Goal: Task Accomplishment & Management: Manage account settings

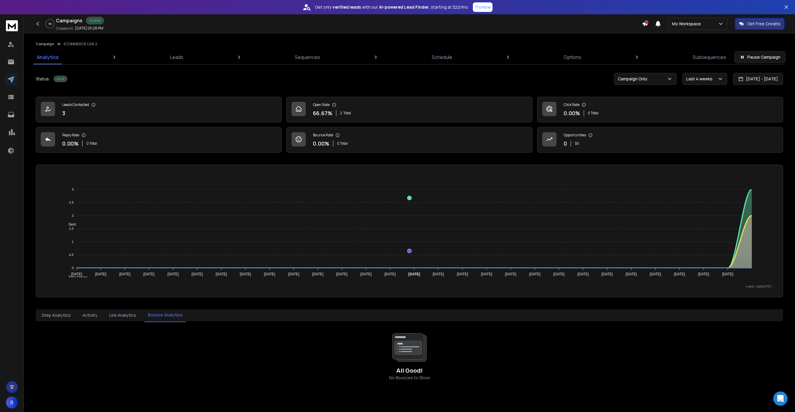
scroll to position [57, 0]
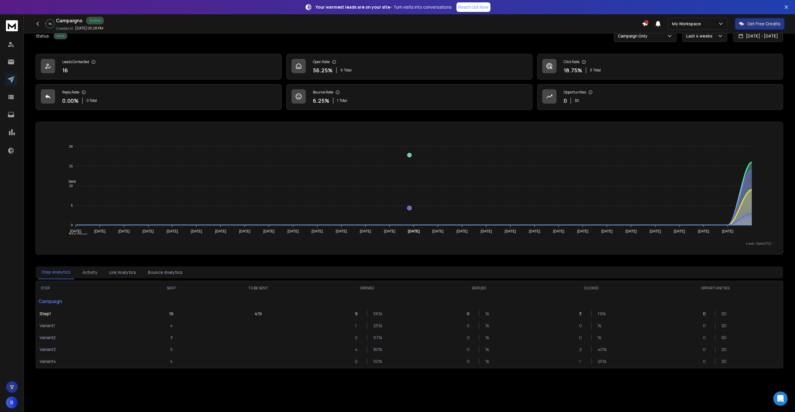
scroll to position [42, 0]
click at [13, 58] on link at bounding box center [11, 62] width 12 height 12
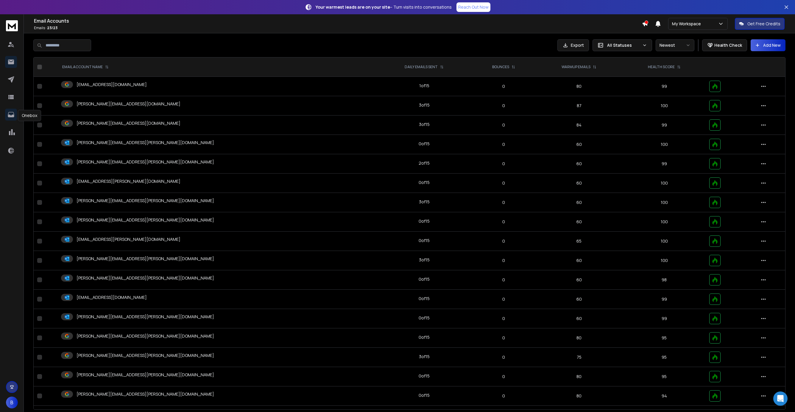
click at [12, 115] on icon at bounding box center [10, 114] width 7 height 7
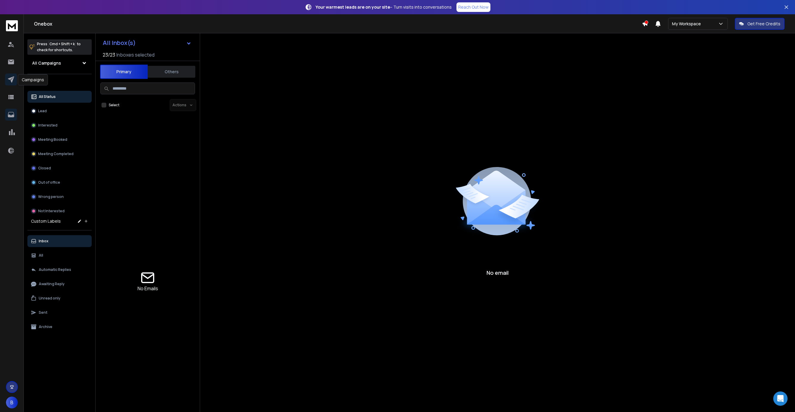
click at [13, 77] on icon at bounding box center [10, 79] width 7 height 7
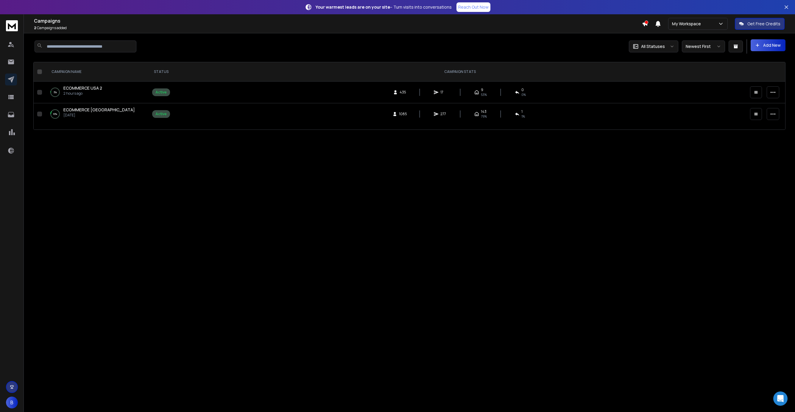
click at [88, 110] on span "ECOMMERCE [GEOGRAPHIC_DATA]" at bounding box center [98, 110] width 71 height 6
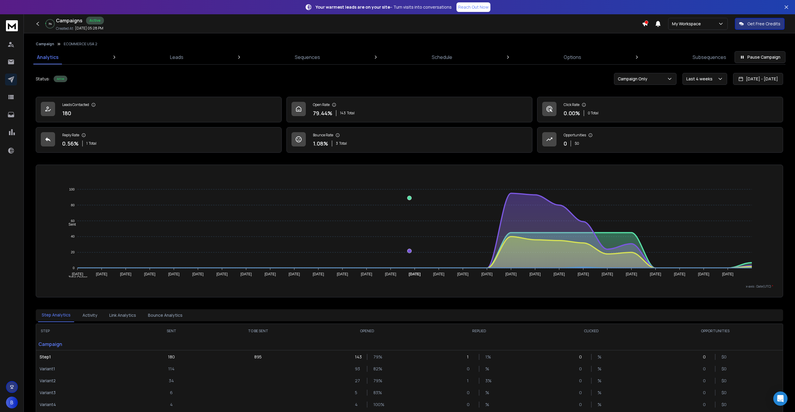
scroll to position [81, 0]
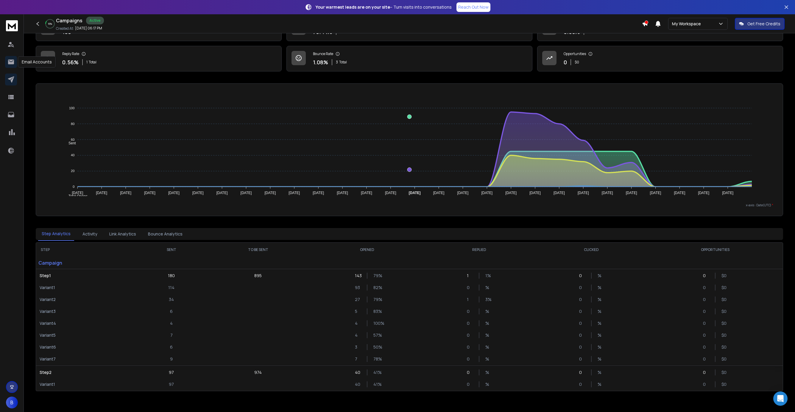
click at [12, 62] on icon at bounding box center [11, 62] width 6 height 5
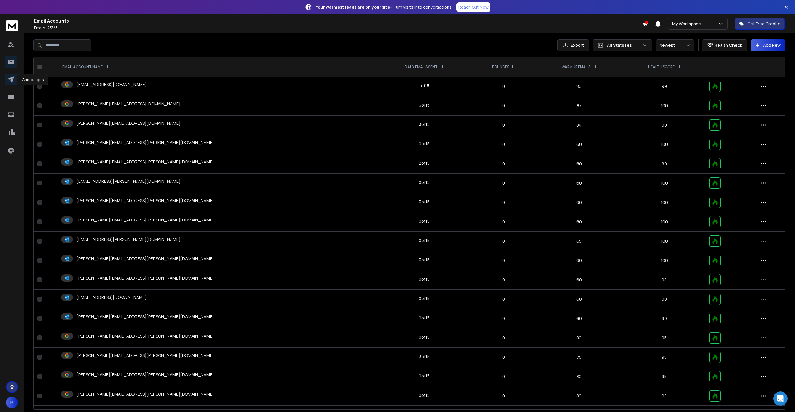
click at [12, 80] on icon at bounding box center [11, 79] width 6 height 6
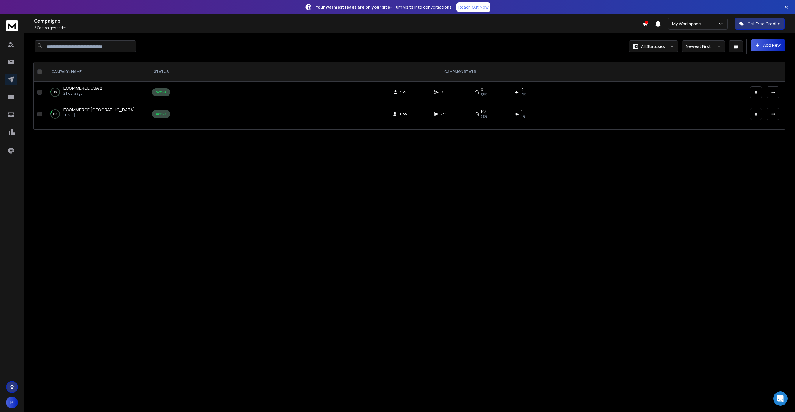
click at [91, 89] on span "ECOMMERCE USA 2" at bounding box center [82, 88] width 39 height 6
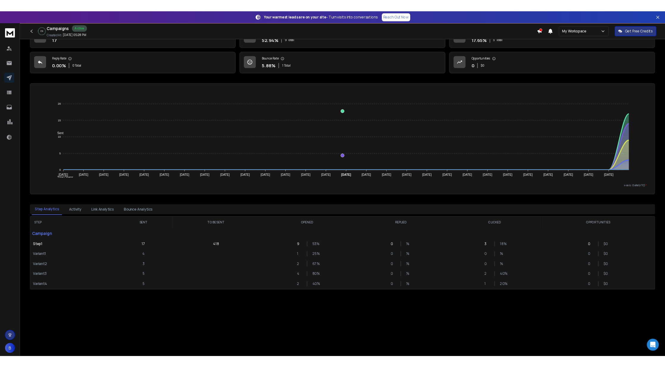
scroll to position [79, 0]
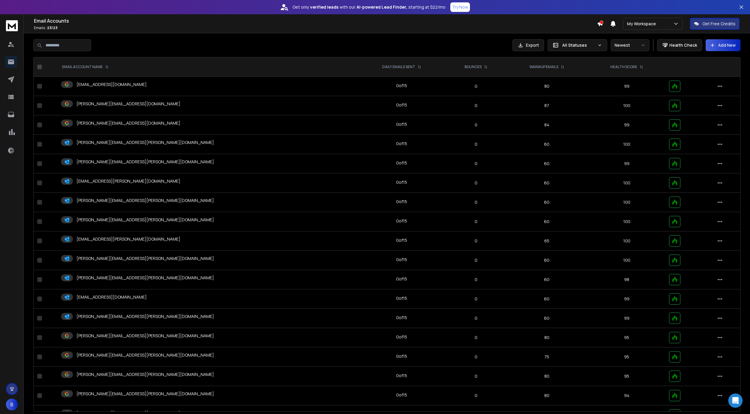
scroll to position [91, 0]
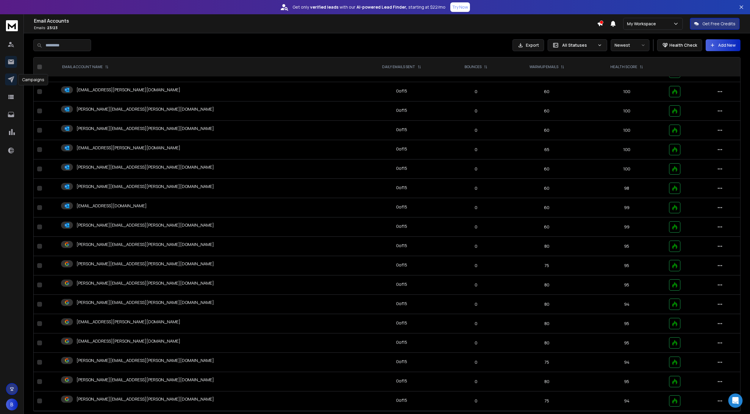
click at [14, 75] on link at bounding box center [11, 80] width 12 height 12
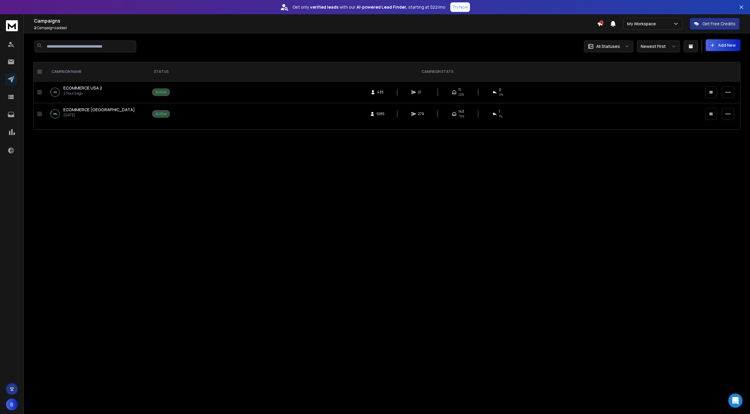
click at [87, 87] on span "ECOMMERCE USA 2" at bounding box center [82, 88] width 39 height 6
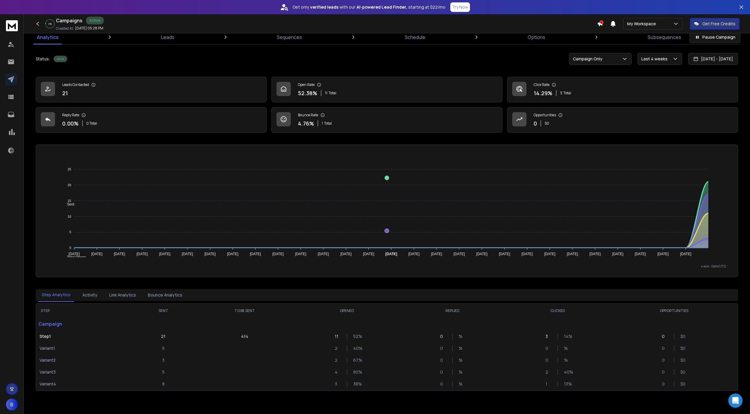
scroll to position [20, 0]
click at [541, 91] on p "14.29 %" at bounding box center [543, 93] width 19 height 8
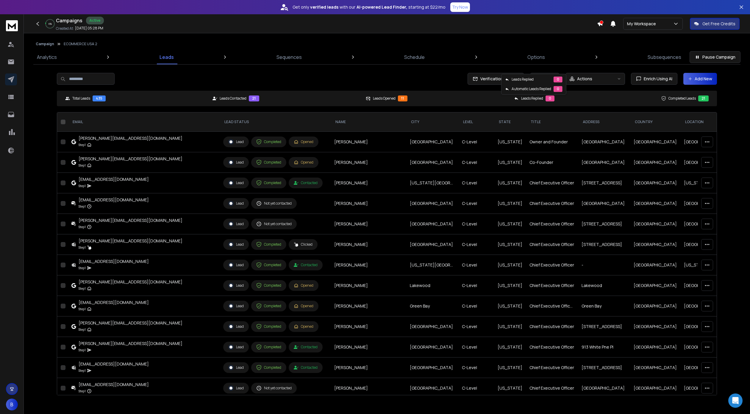
click at [546, 84] on div "Leads Replied 0 Automatic Leads Replied 0" at bounding box center [533, 84] width 57 height 15
click at [542, 81] on button "Filters" at bounding box center [544, 79] width 29 height 12
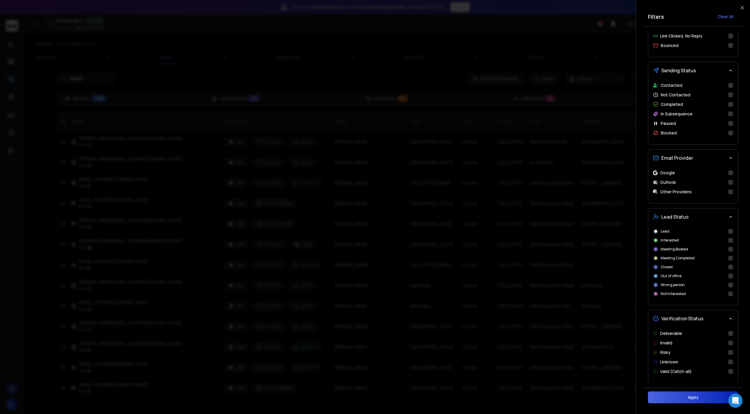
scroll to position [27, 0]
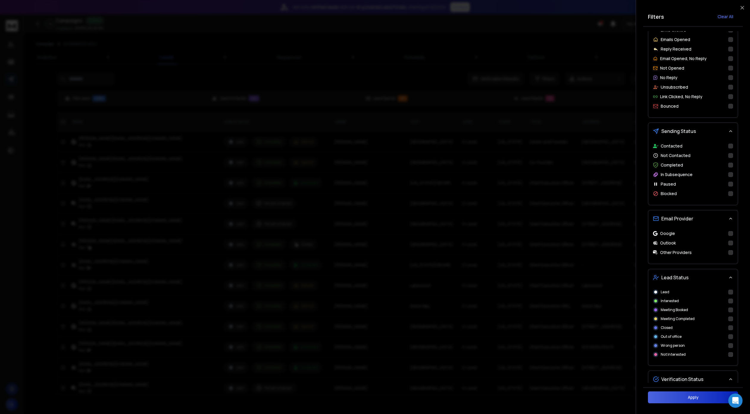
click at [697, 95] on p "Link Clicked, No Reply" at bounding box center [681, 97] width 42 height 6
click at [729, 95] on button "Link Clicked, No Reply" at bounding box center [731, 96] width 5 height 5
click at [689, 398] on button "Apply" at bounding box center [693, 398] width 90 height 12
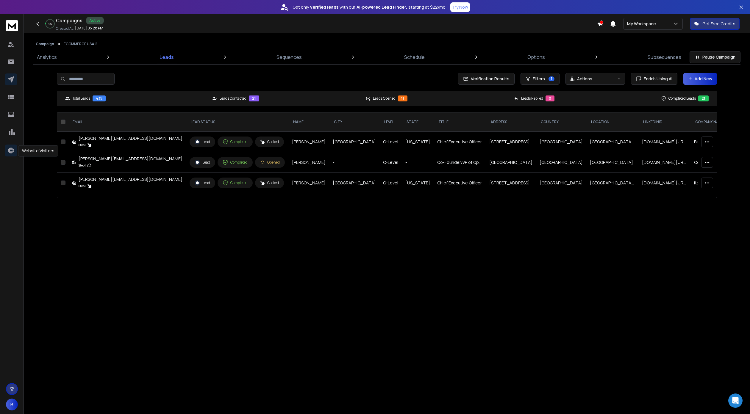
click at [9, 149] on icon at bounding box center [11, 151] width 6 height 6
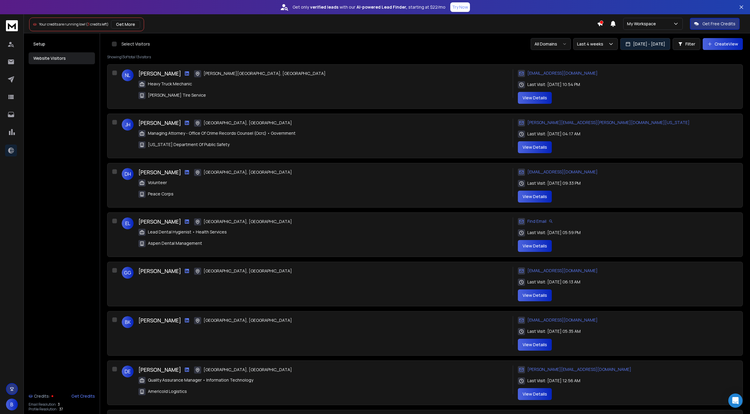
click at [644, 46] on button "[DATE] - [DATE]" at bounding box center [645, 44] width 50 height 12
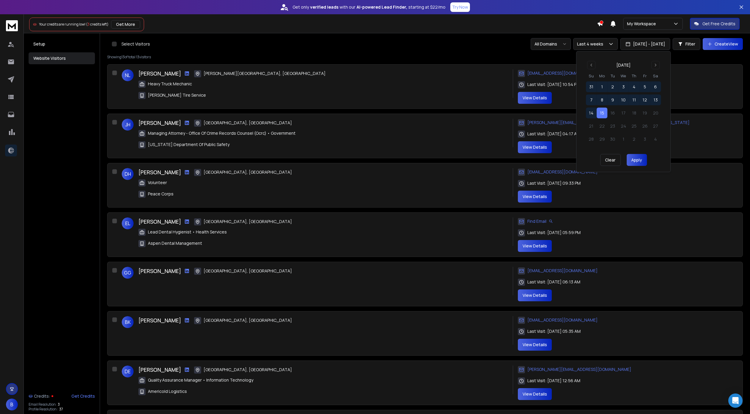
click at [604, 116] on button "15" at bounding box center [602, 113] width 11 height 11
click at [642, 157] on button "Apply" at bounding box center [637, 160] width 20 height 12
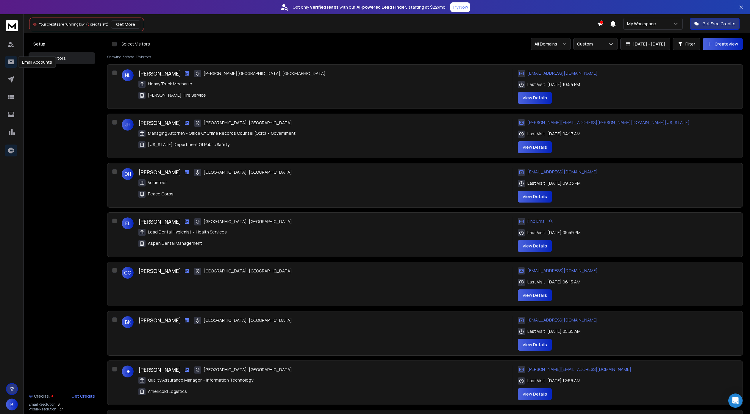
click at [11, 60] on icon at bounding box center [11, 62] width 6 height 5
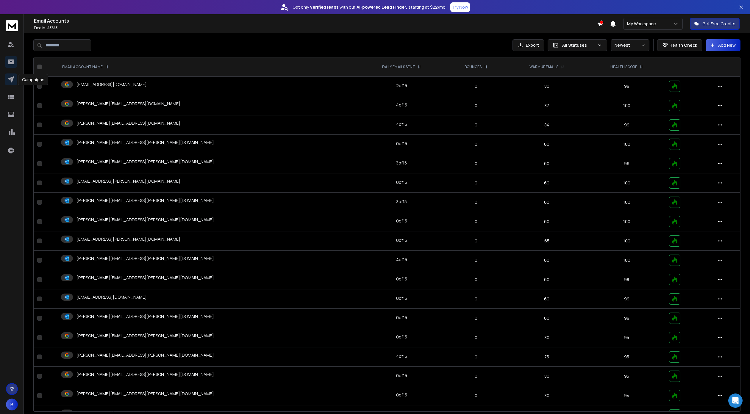
click at [13, 82] on icon at bounding box center [10, 79] width 7 height 7
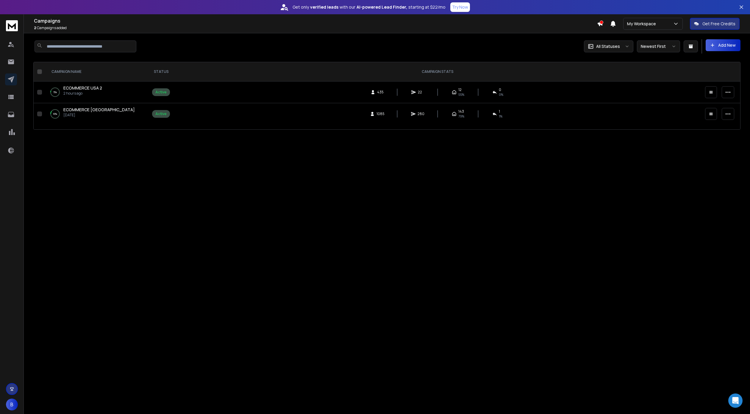
click at [94, 85] on span "ECOMMERCE USA 2" at bounding box center [82, 88] width 39 height 6
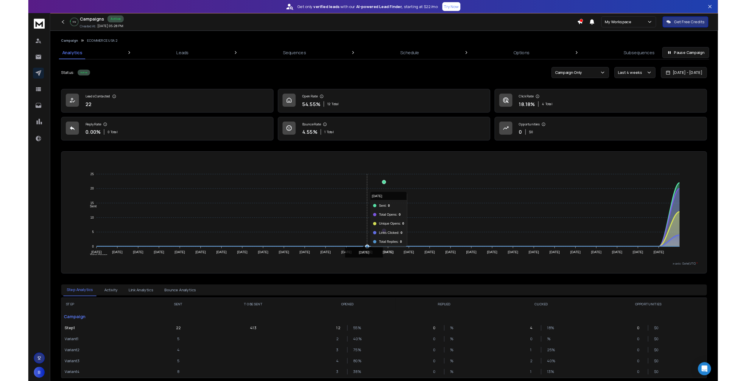
scroll to position [81, 0]
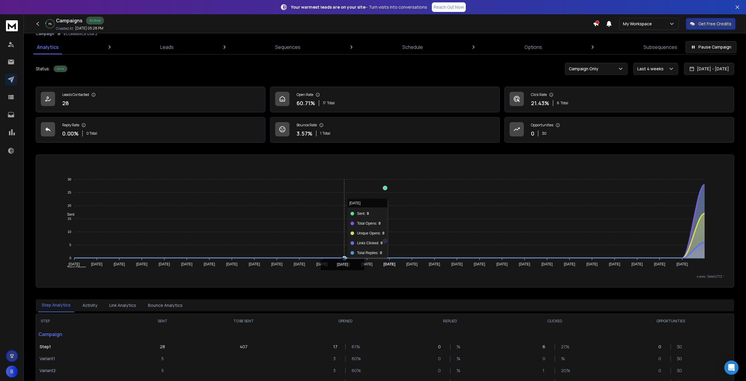
scroll to position [81, 0]
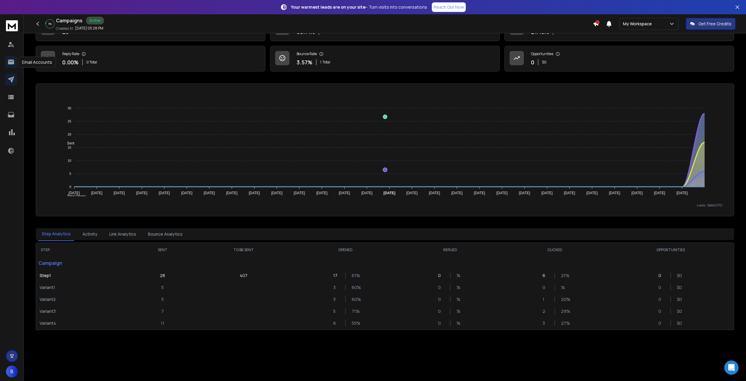
click at [15, 64] on link at bounding box center [11, 62] width 12 height 12
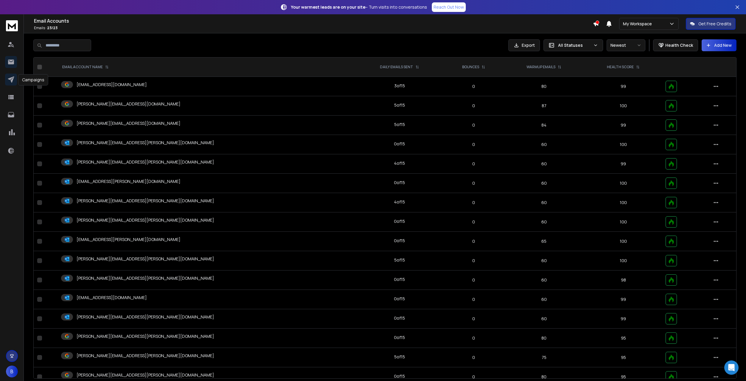
click at [14, 81] on icon at bounding box center [10, 79] width 7 height 7
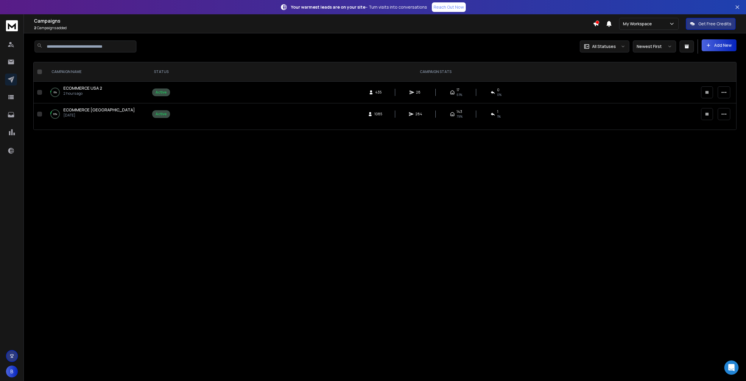
click at [92, 113] on p "[DATE]" at bounding box center [98, 115] width 71 height 5
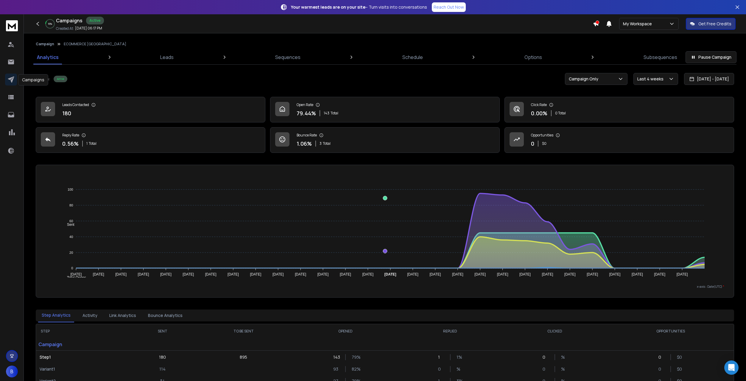
click at [10, 81] on icon at bounding box center [10, 79] width 7 height 7
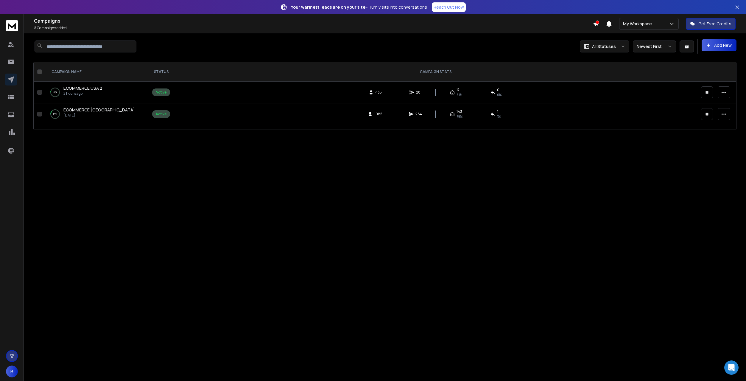
click at [93, 92] on p "2 hours ago" at bounding box center [82, 93] width 39 height 5
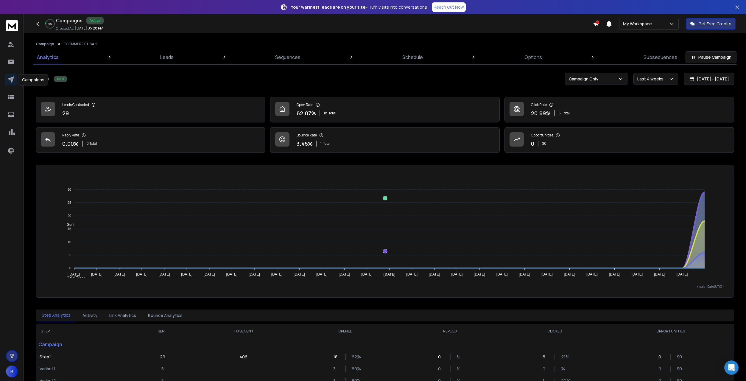
click at [13, 76] on icon at bounding box center [10, 79] width 7 height 7
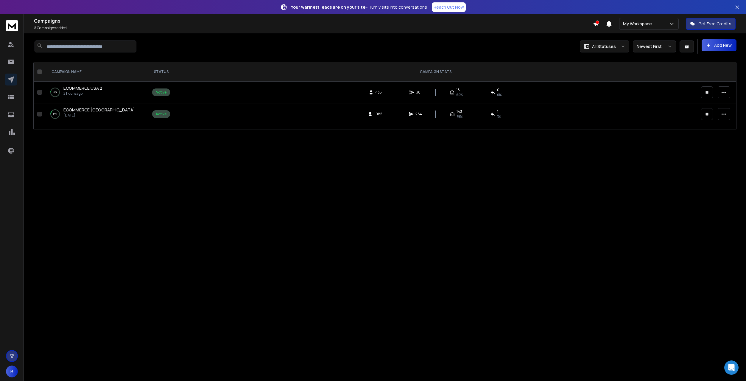
click at [729, 91] on button "button" at bounding box center [723, 92] width 13 height 12
click at [587, 161] on div "Campaigns 2 Campaigns Added All Statuses Newest First Add New CAMPAIGN NAME STA…" at bounding box center [384, 229] width 703 height 381
click at [96, 90] on span "ECOMMERCE USA 2" at bounding box center [82, 88] width 39 height 6
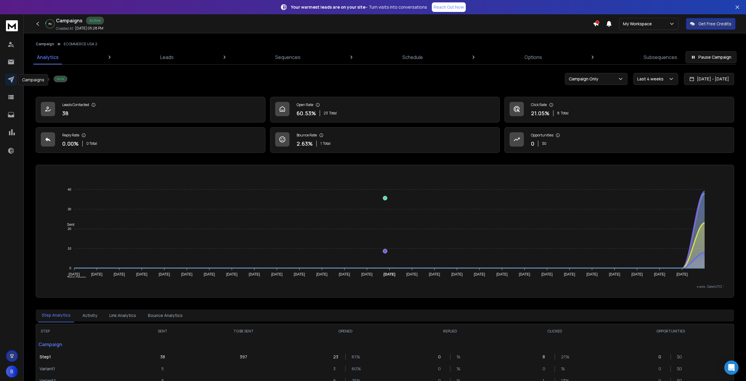
click at [12, 82] on icon at bounding box center [11, 79] width 6 height 6
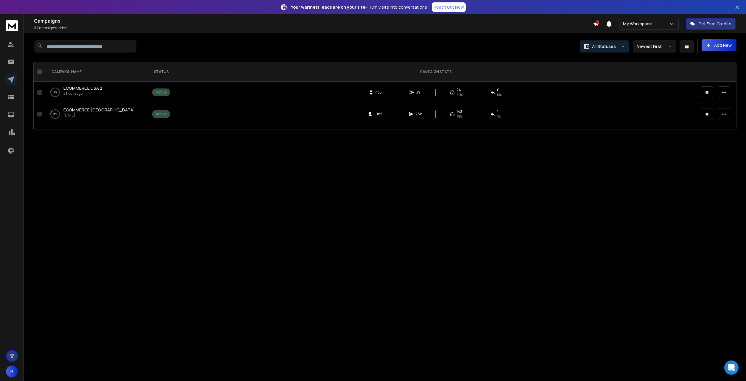
click at [611, 47] on p "All Statuses" at bounding box center [604, 46] width 24 height 6
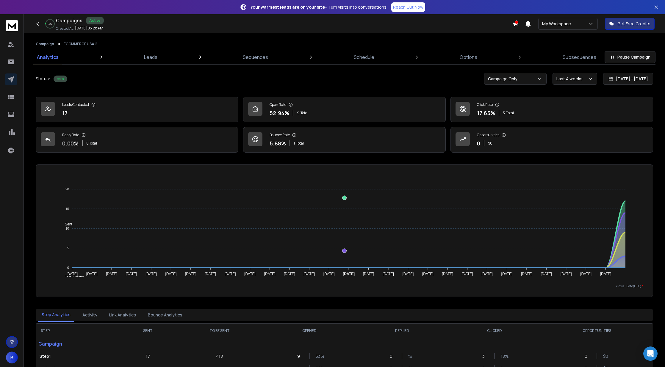
scroll to position [79, 0]
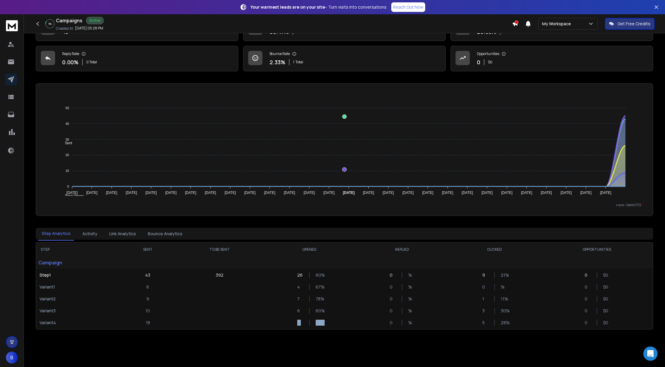
drag, startPoint x: 328, startPoint y: 320, endPoint x: 292, endPoint y: 320, distance: 35.7
click at [292, 320] on div "26 60 % 4 67 % 7 78 % 6 60 % 9 50 %" at bounding box center [309, 299] width 85 height 54
drag, startPoint x: 517, startPoint y: 323, endPoint x: 496, endPoint y: 310, distance: 24.4
click at [496, 310] on div "9 21 % 0 % 1 11 % 3 30 % 5 28 %" at bounding box center [494, 299] width 85 height 54
click at [521, 316] on div "9 21 % 0 % 1 11 % 3 30 % 5 28 %" at bounding box center [494, 299] width 85 height 54
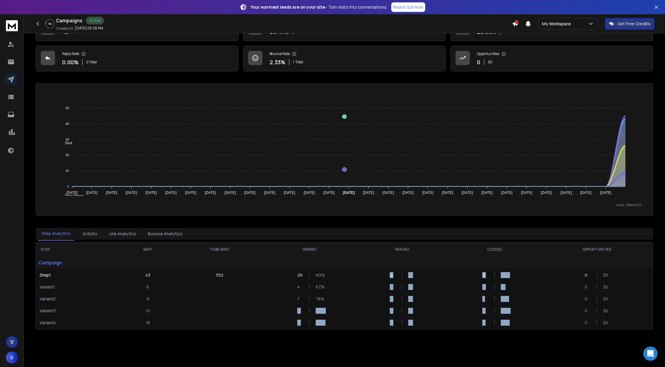
drag, startPoint x: 518, startPoint y: 322, endPoint x: 268, endPoint y: 312, distance: 250.6
click at [268, 312] on tr "Step 1 Variant 1 Variant 2 Variant 3 Variant 4 43 6 9 10 18 392 26 60 % 4 67 % …" at bounding box center [344, 299] width 617 height 61
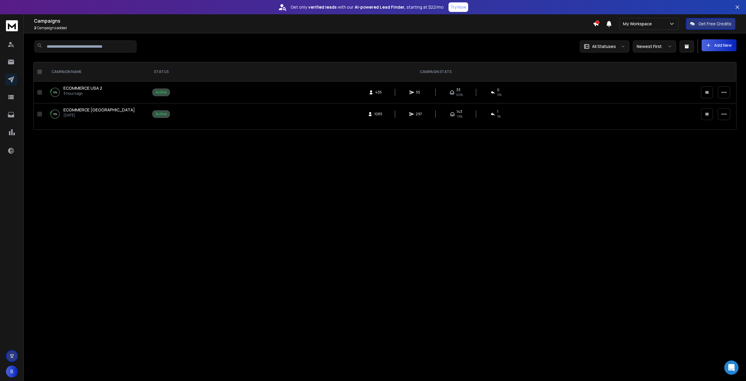
click at [91, 89] on span "ECOMMERCE USA 2" at bounding box center [82, 88] width 39 height 6
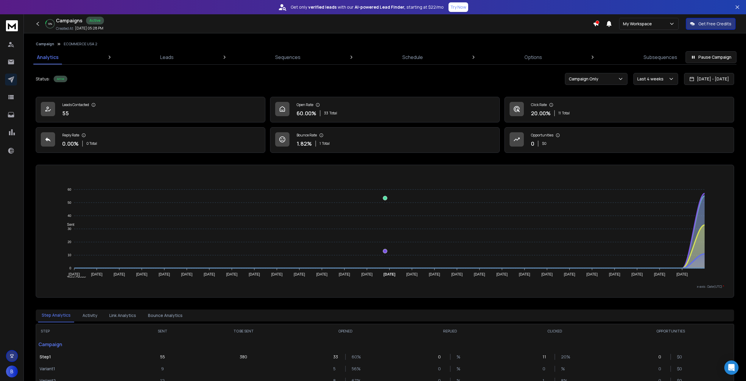
scroll to position [81, 0]
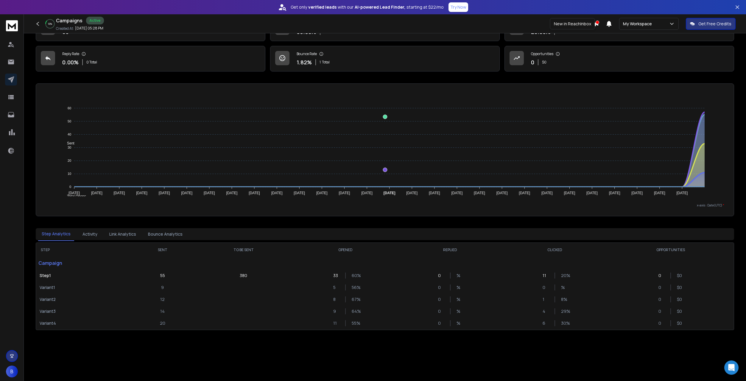
click at [598, 22] on div at bounding box center [597, 23] width 4 height 4
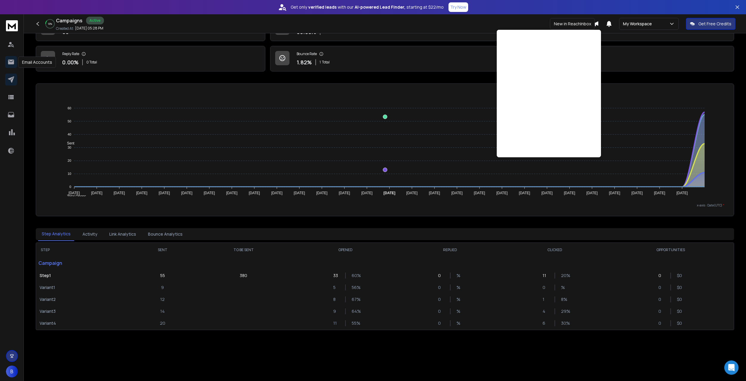
click at [13, 65] on icon at bounding box center [10, 61] width 7 height 7
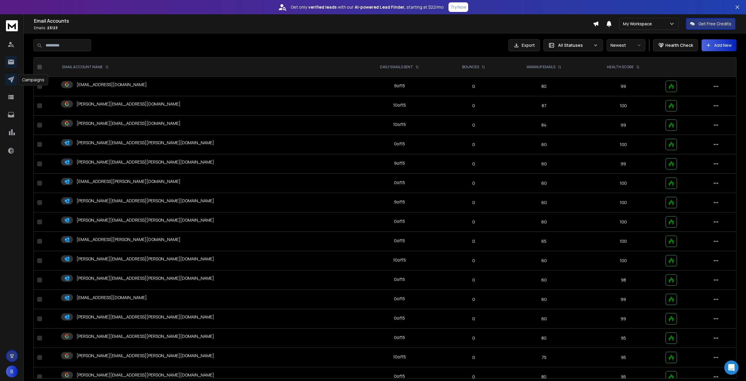
click at [8, 85] on link at bounding box center [11, 80] width 12 height 12
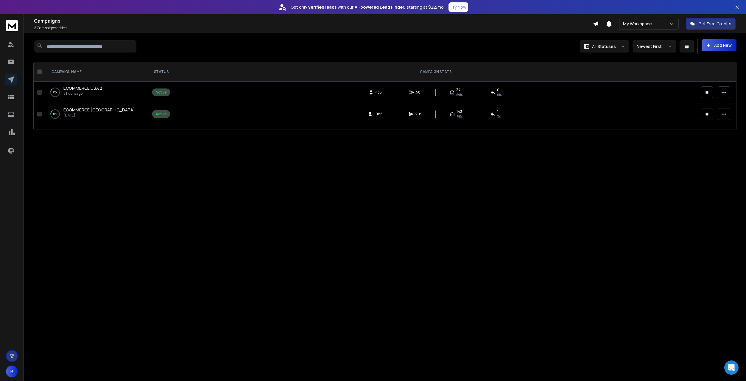
click at [95, 87] on span "ECOMMERCE USA 2" at bounding box center [82, 88] width 39 height 6
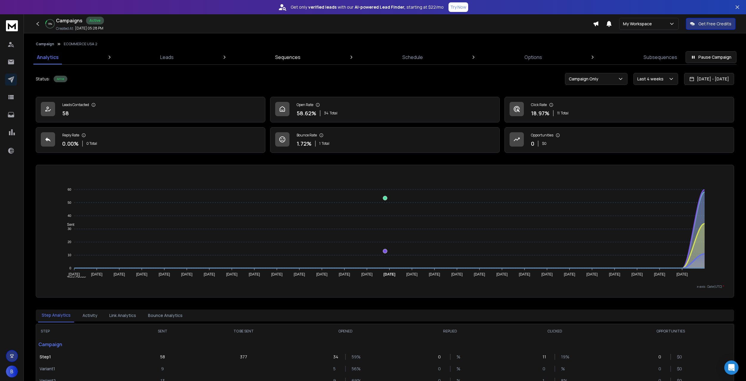
click at [286, 60] on p "Sequences" at bounding box center [287, 57] width 25 height 7
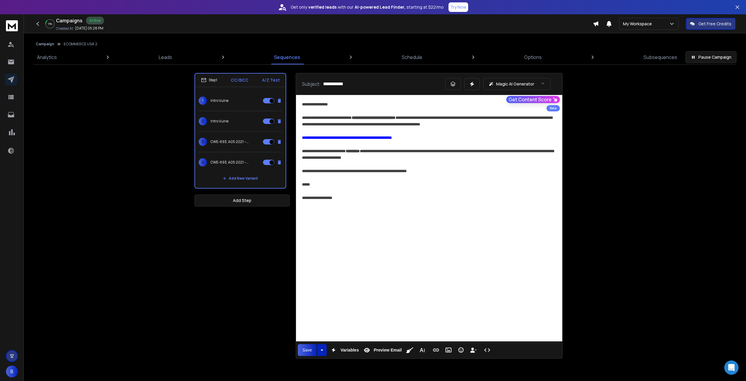
click at [227, 161] on p "CWE-693, A05:2021 – Security Misconfiguration" at bounding box center [229, 162] width 38 height 5
type input "**********"
click at [233, 143] on p "CWE-693, A05:2021 – Security Misconfiguration" at bounding box center [229, 141] width 38 height 5
